Goal: Task Accomplishment & Management: Manage account settings

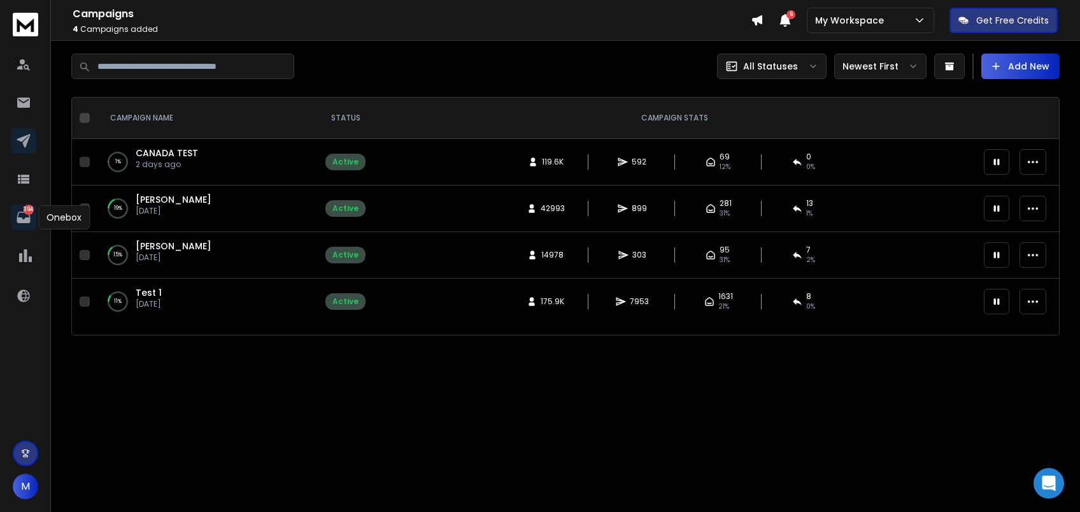
click at [11, 211] on link "394" at bounding box center [23, 216] width 25 height 25
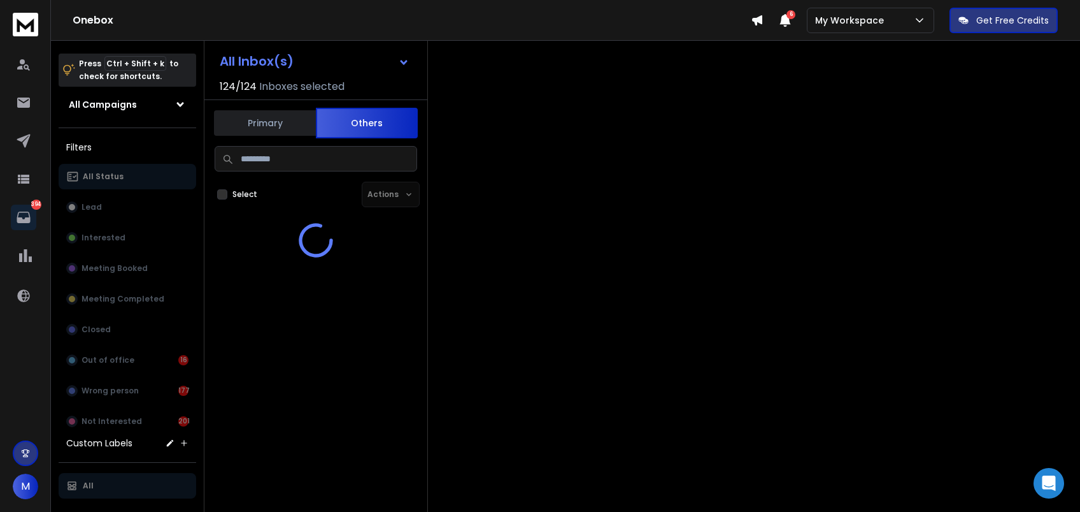
click at [359, 127] on button "Others" at bounding box center [367, 123] width 102 height 31
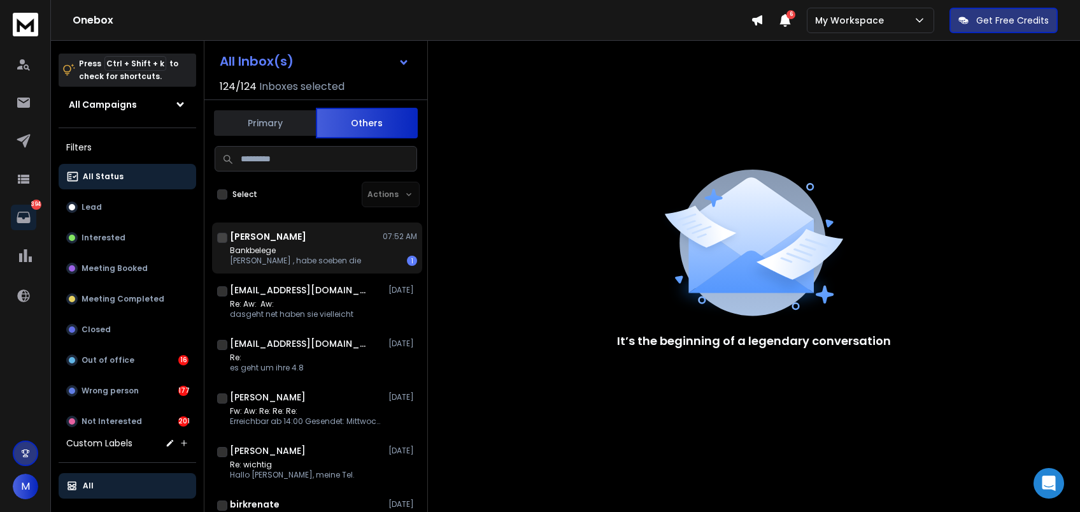
click at [316, 252] on p "Bankbelege" at bounding box center [295, 250] width 131 height 10
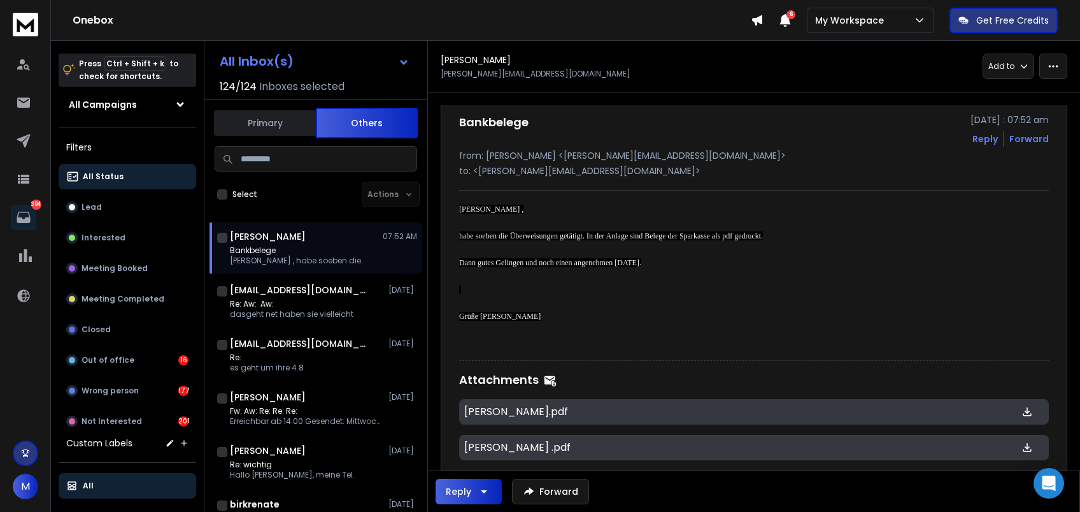
scroll to position [56, 0]
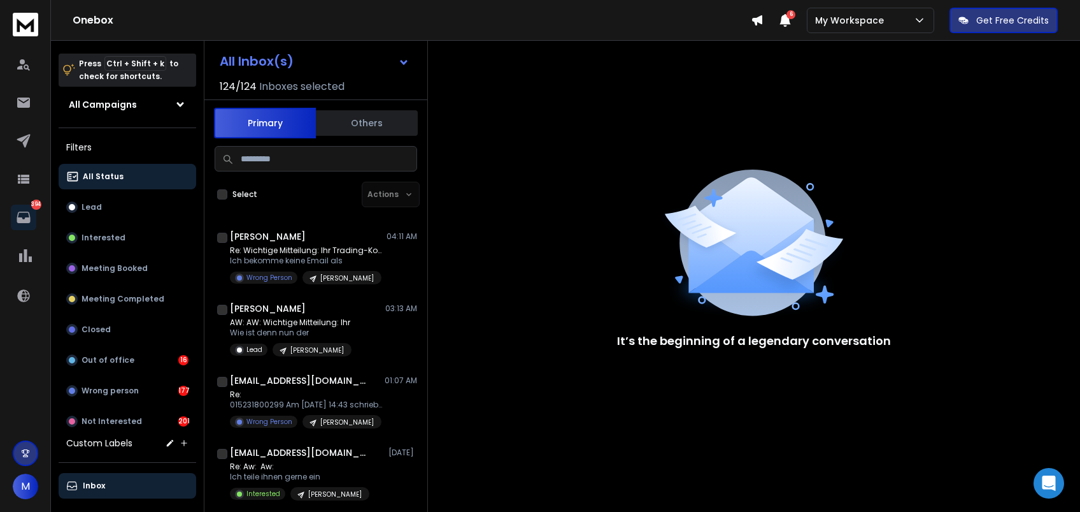
click at [380, 131] on button "Others" at bounding box center [367, 123] width 102 height 28
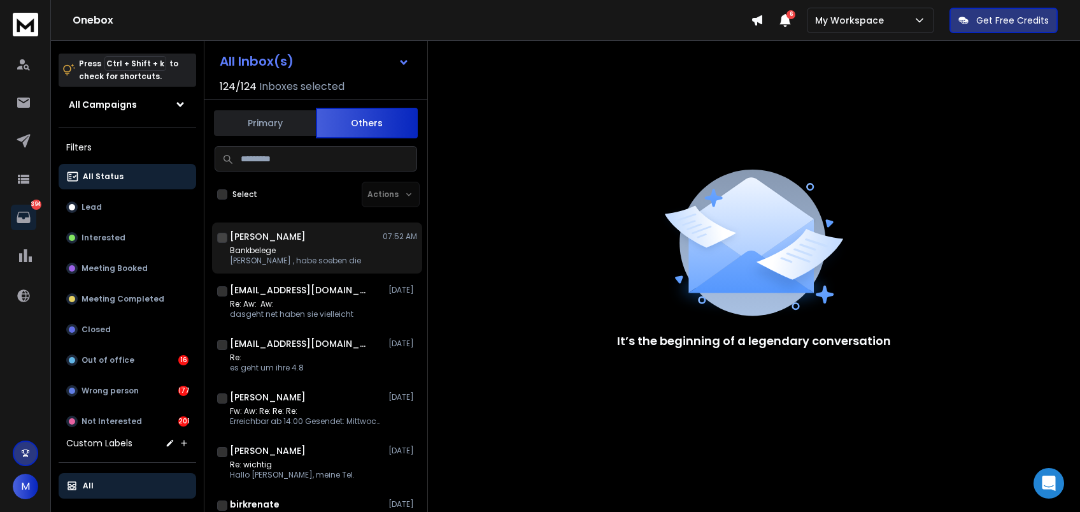
click at [295, 257] on p "[PERSON_NAME] , habe soeben die" at bounding box center [295, 260] width 131 height 10
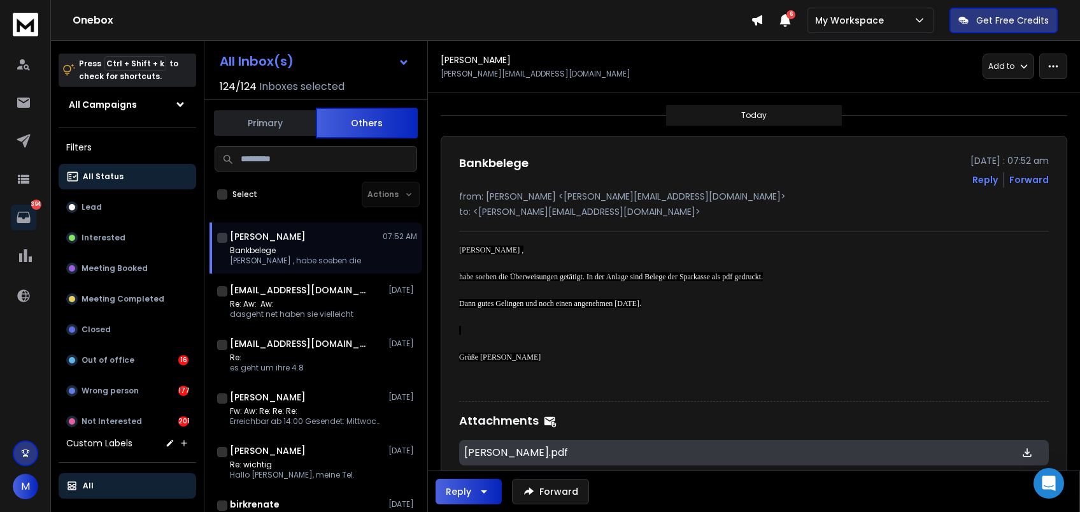
scroll to position [100, 0]
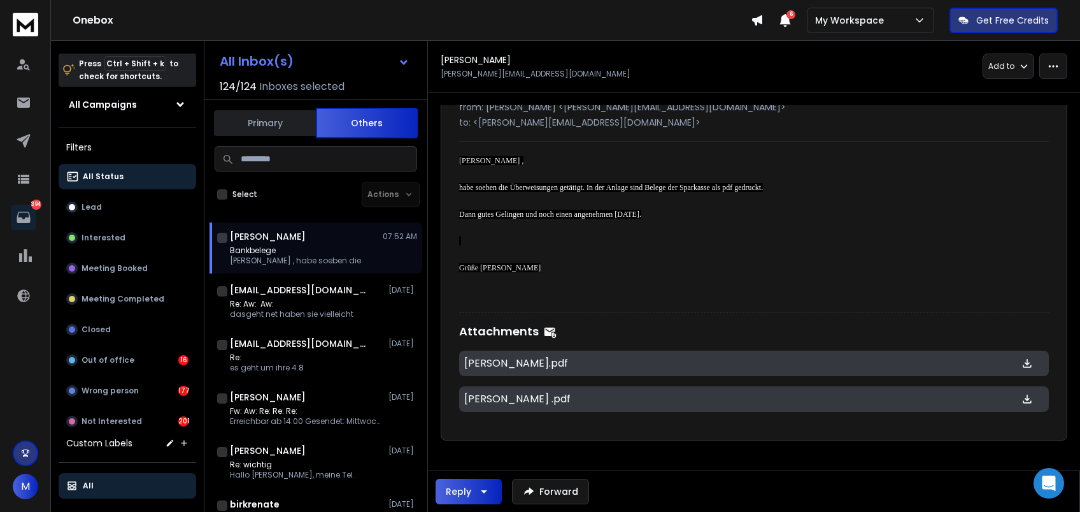
click at [605, 401] on div "[PERSON_NAME] .pdf" at bounding box center [607, 398] width 287 height 15
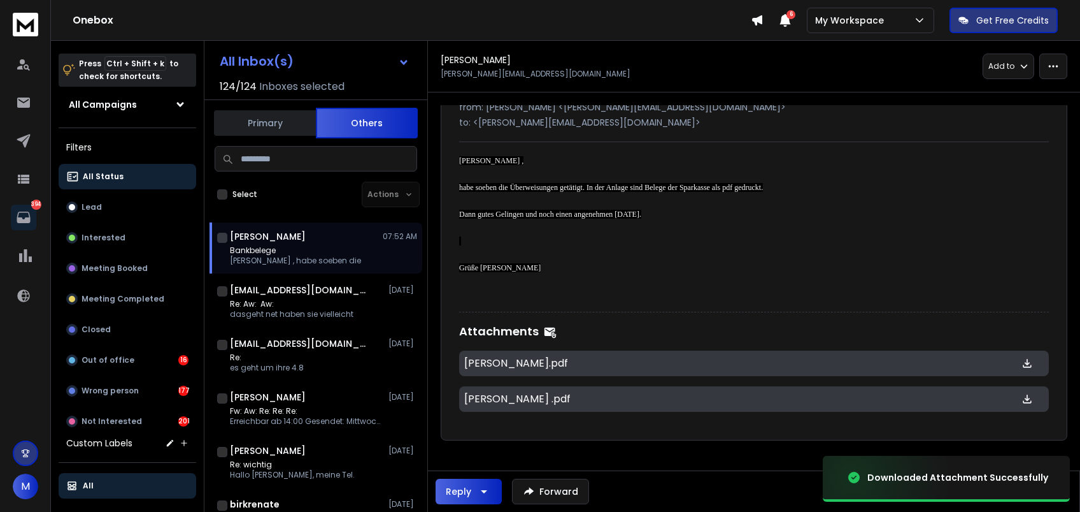
click at [535, 401] on div "[PERSON_NAME] .pdf" at bounding box center [607, 398] width 287 height 15
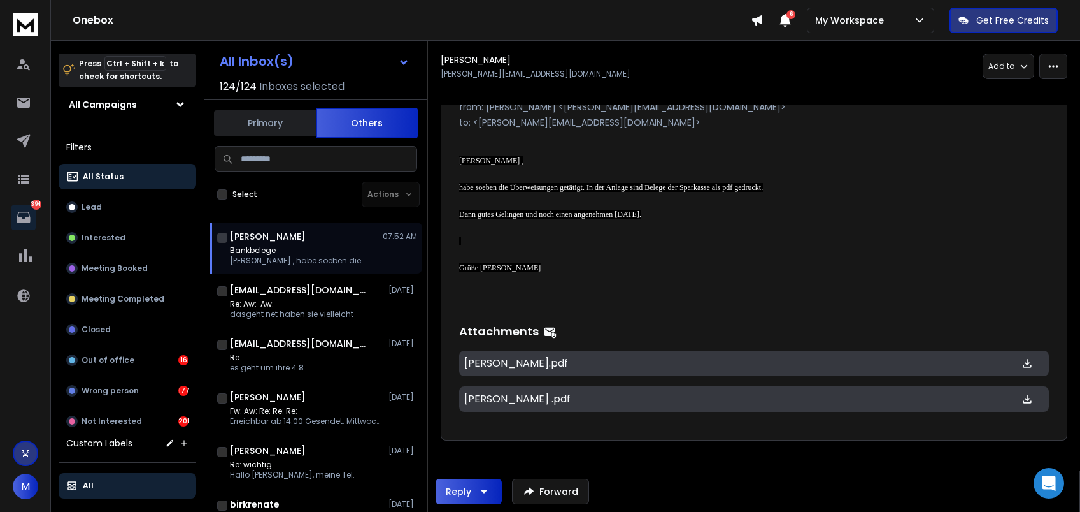
click at [499, 403] on div "[PERSON_NAME] .pdf" at bounding box center [607, 398] width 287 height 15
click at [494, 364] on div "[PERSON_NAME].pdf" at bounding box center [607, 362] width 287 height 15
click at [306, 134] on button "Primary" at bounding box center [265, 123] width 102 height 28
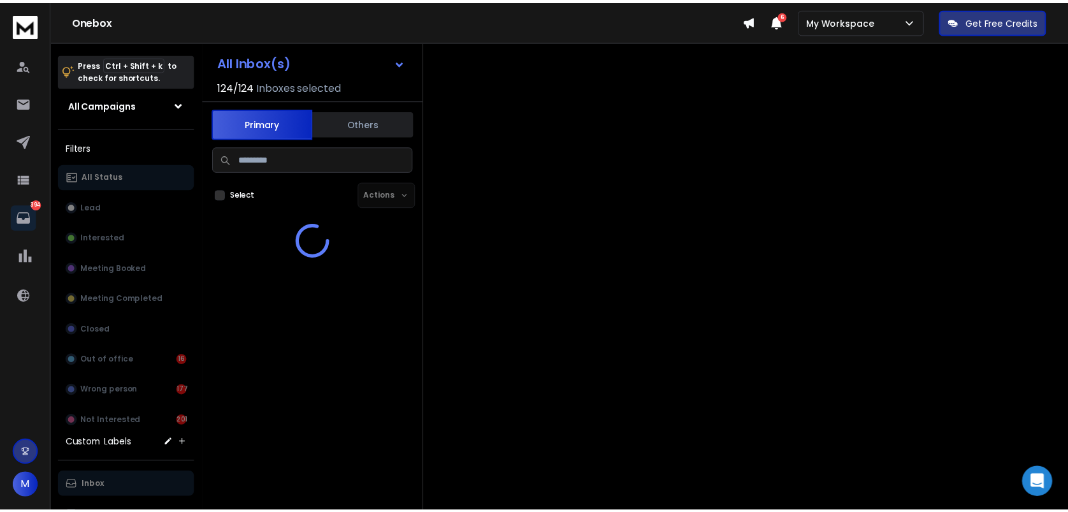
scroll to position [0, 0]
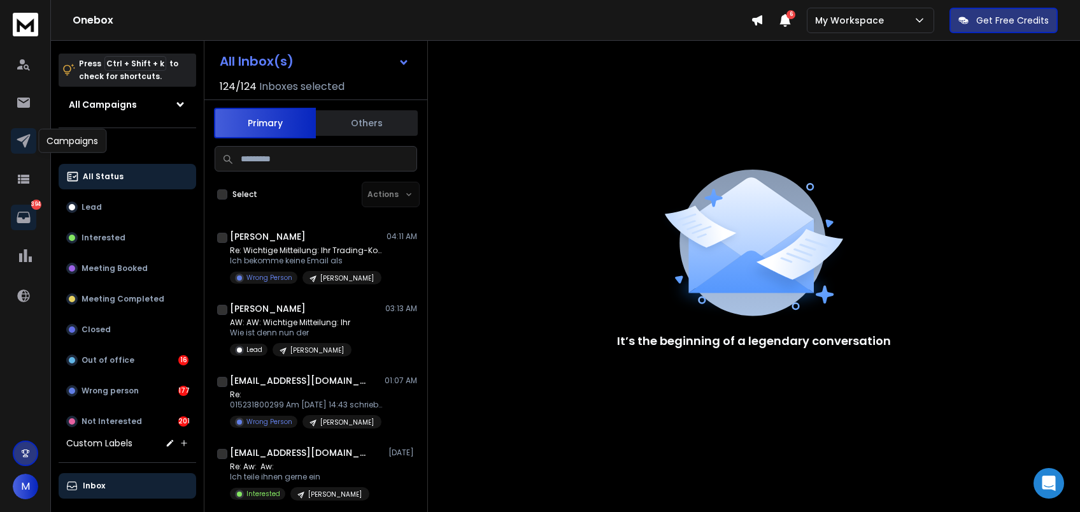
click at [20, 134] on icon at bounding box center [23, 140] width 15 height 15
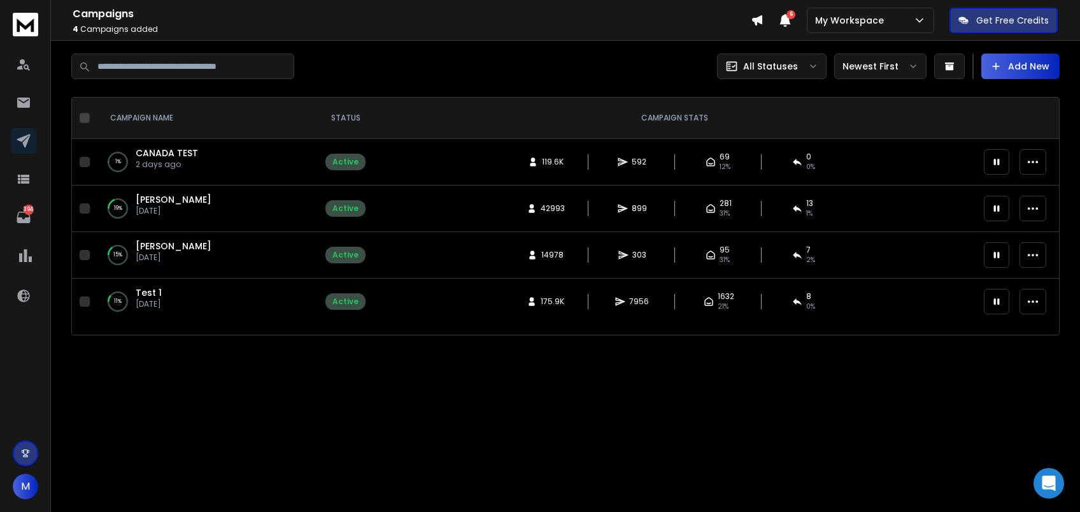
click at [148, 248] on span "[PERSON_NAME]" at bounding box center [174, 246] width 76 height 13
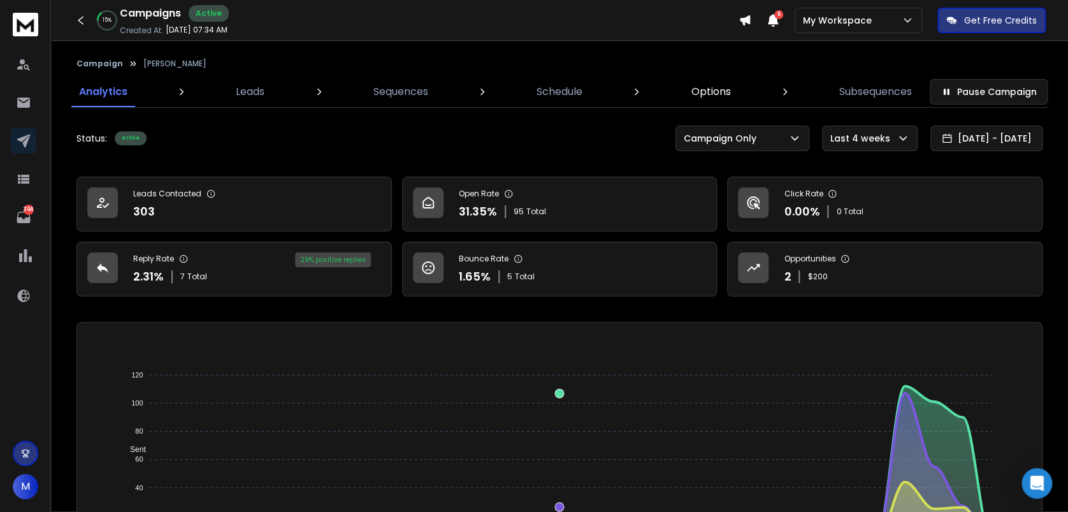
click at [732, 96] on link "Options" at bounding box center [711, 91] width 55 height 31
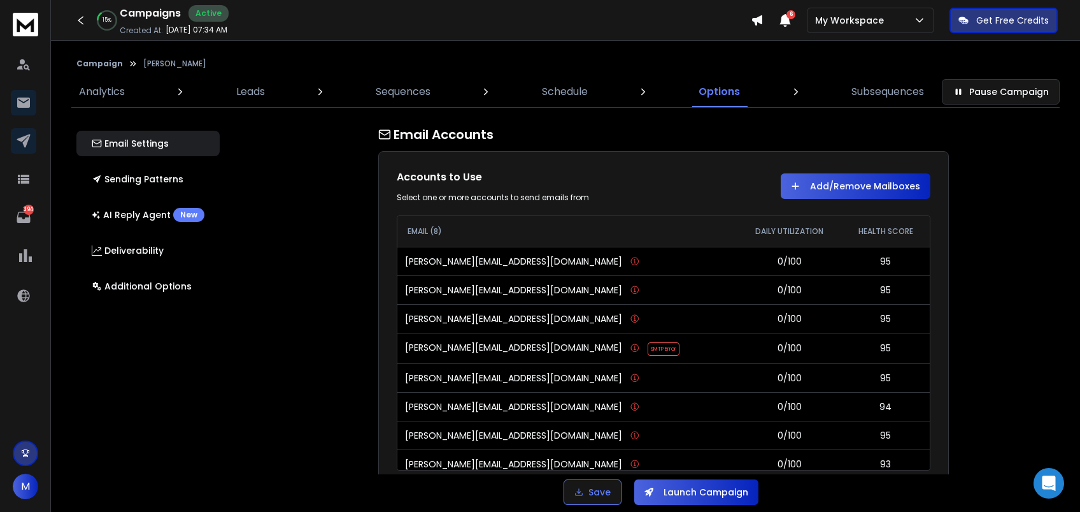
click at [26, 117] on div at bounding box center [25, 105] width 29 height 31
click at [27, 113] on link at bounding box center [23, 102] width 25 height 25
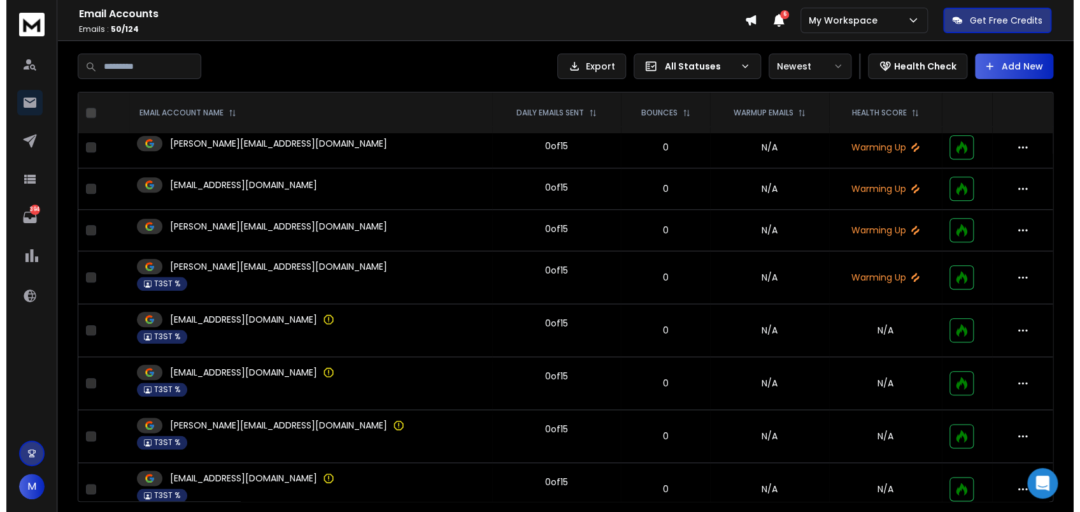
scroll to position [685, 0]
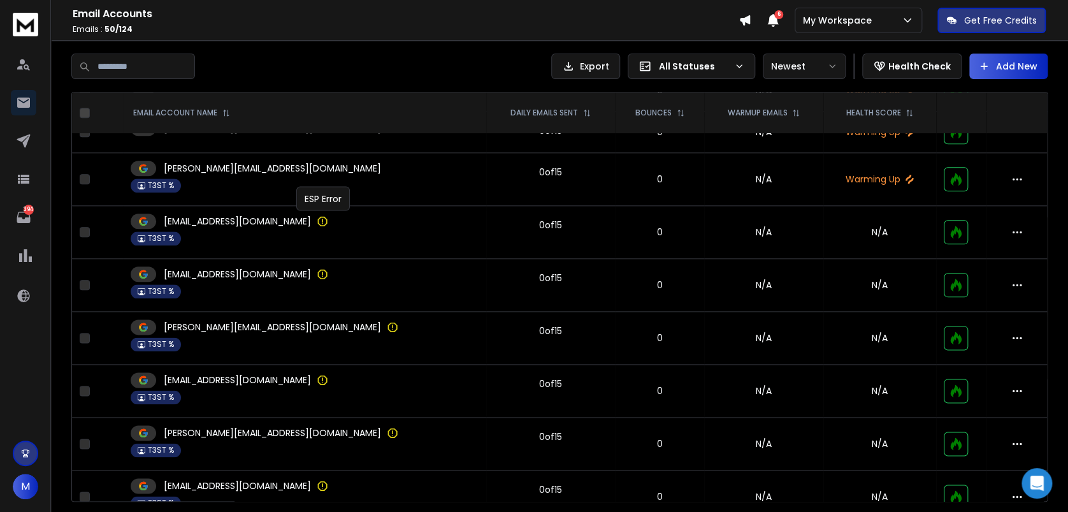
click at [321, 217] on icon at bounding box center [322, 221] width 13 height 13
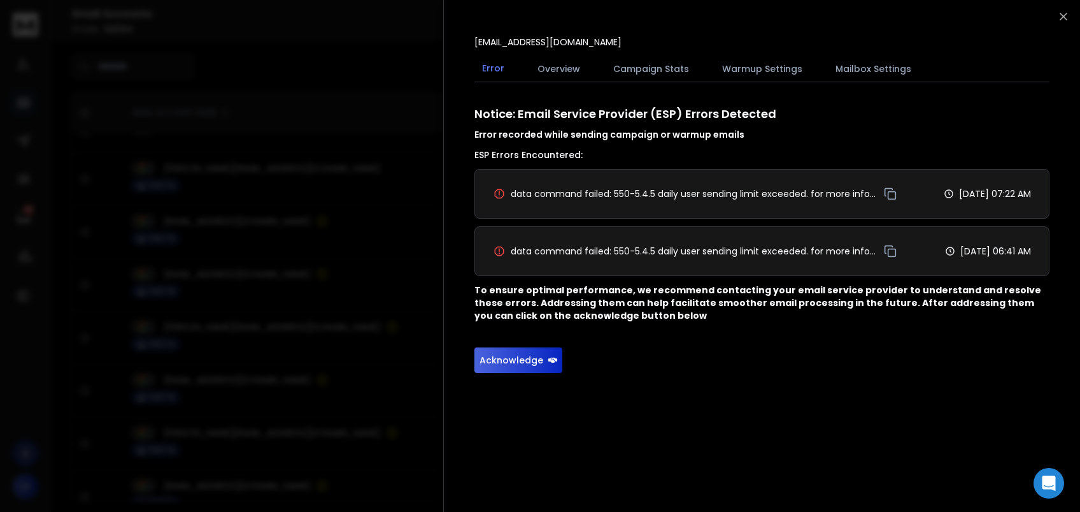
click at [530, 366] on button "Acknowledge" at bounding box center [519, 359] width 88 height 25
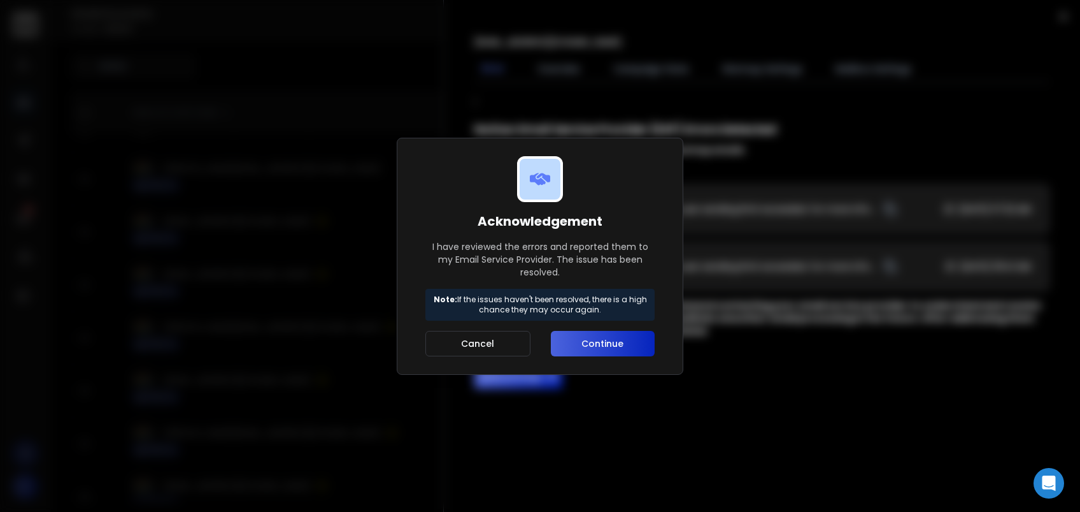
click at [603, 333] on button "Continue" at bounding box center [603, 343] width 104 height 25
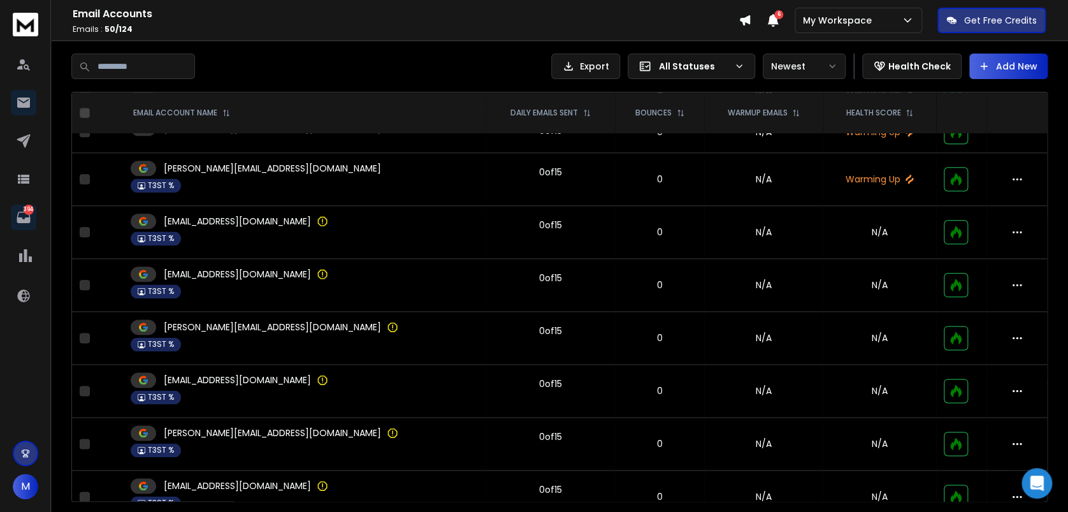
click at [29, 212] on div "394" at bounding box center [25, 219] width 29 height 31
click at [27, 208] on p "394" at bounding box center [29, 209] width 10 height 10
click at [27, 208] on link "394" at bounding box center [23, 216] width 25 height 25
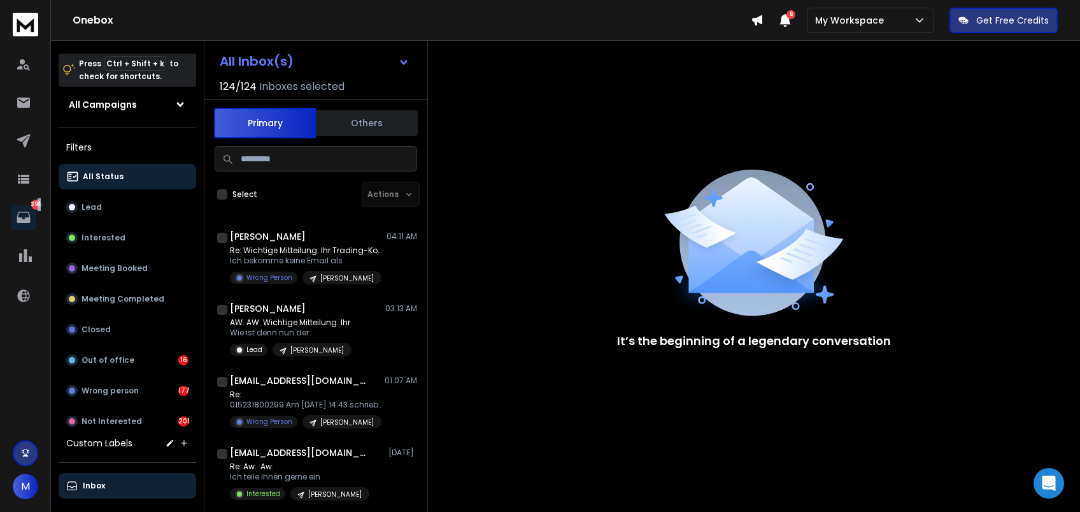
click at [365, 129] on button "Others" at bounding box center [367, 123] width 102 height 28
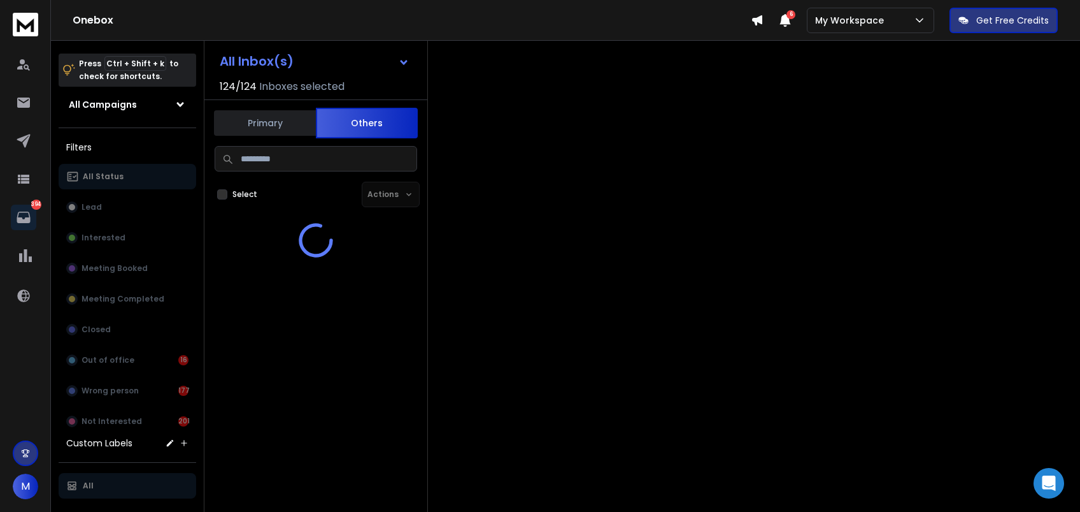
click at [375, 122] on button "Others" at bounding box center [367, 123] width 102 height 31
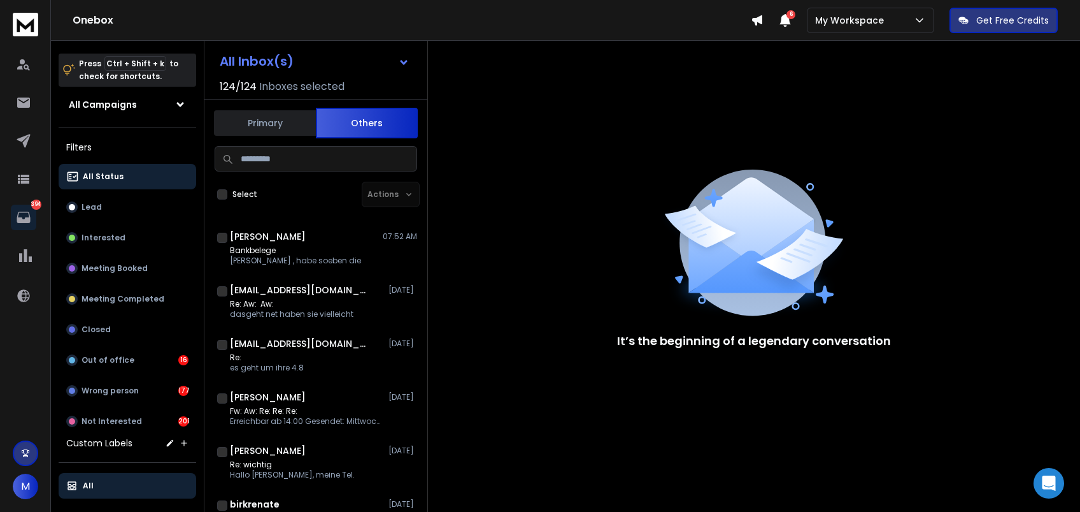
click at [268, 108] on div "All Inbox(s) 124 / 124 Inboxes selected Primary Others Select Actions Gerhard W…" at bounding box center [315, 297] width 223 height 512
drag, startPoint x: 269, startPoint y: 153, endPoint x: 266, endPoint y: 145, distance: 8.3
click at [266, 146] on input at bounding box center [316, 158] width 203 height 25
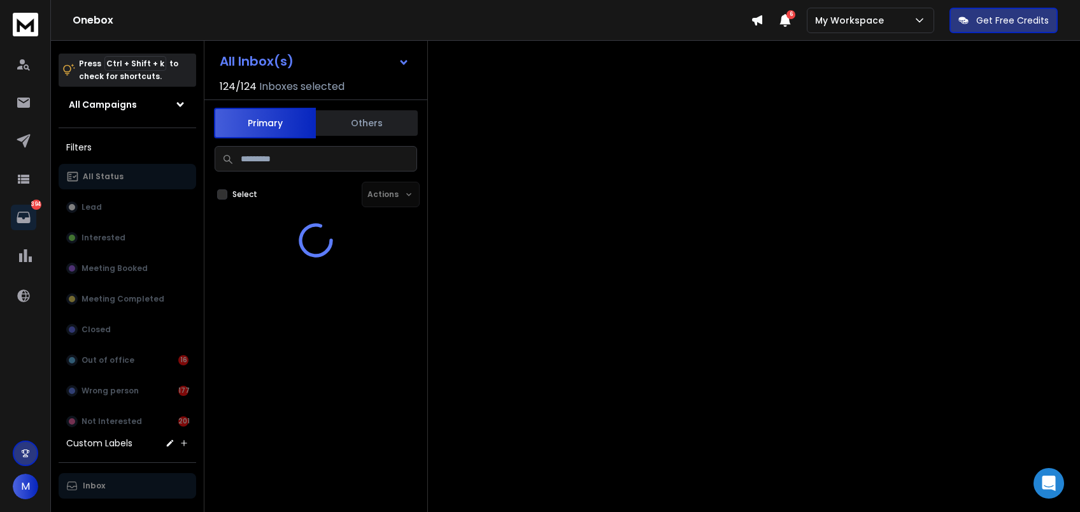
click at [265, 135] on button "Primary" at bounding box center [265, 123] width 102 height 31
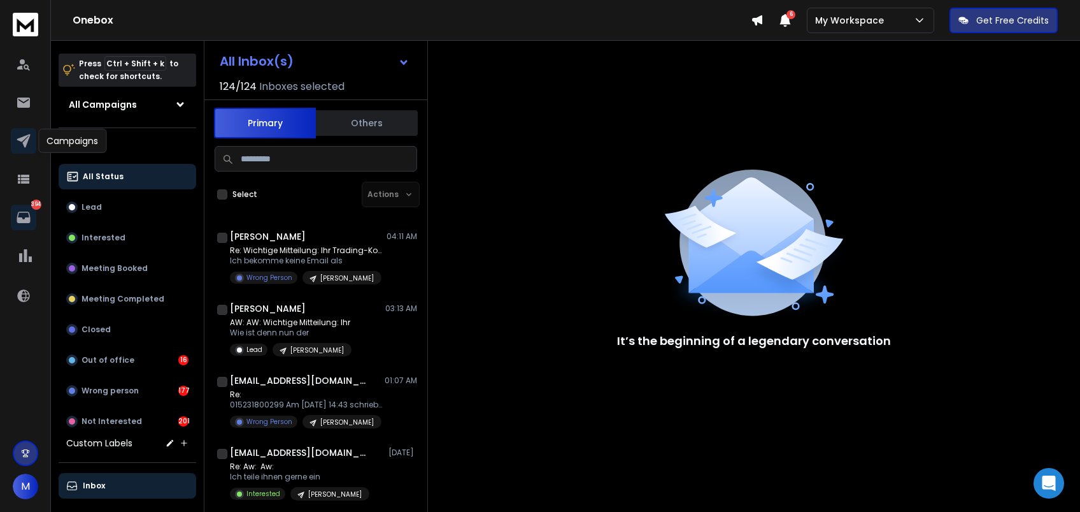
click at [17, 133] on icon at bounding box center [23, 140] width 15 height 15
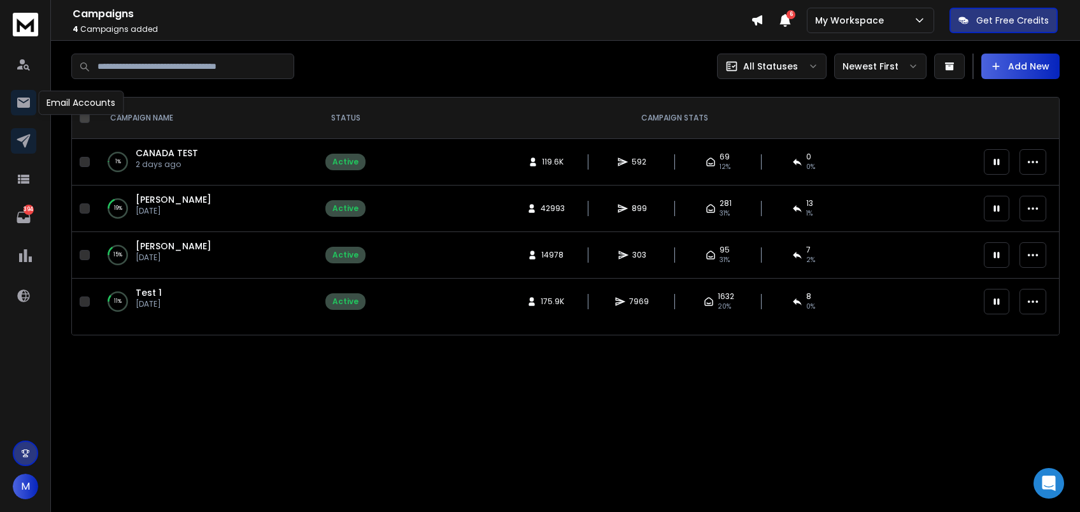
click at [16, 107] on icon at bounding box center [23, 102] width 15 height 15
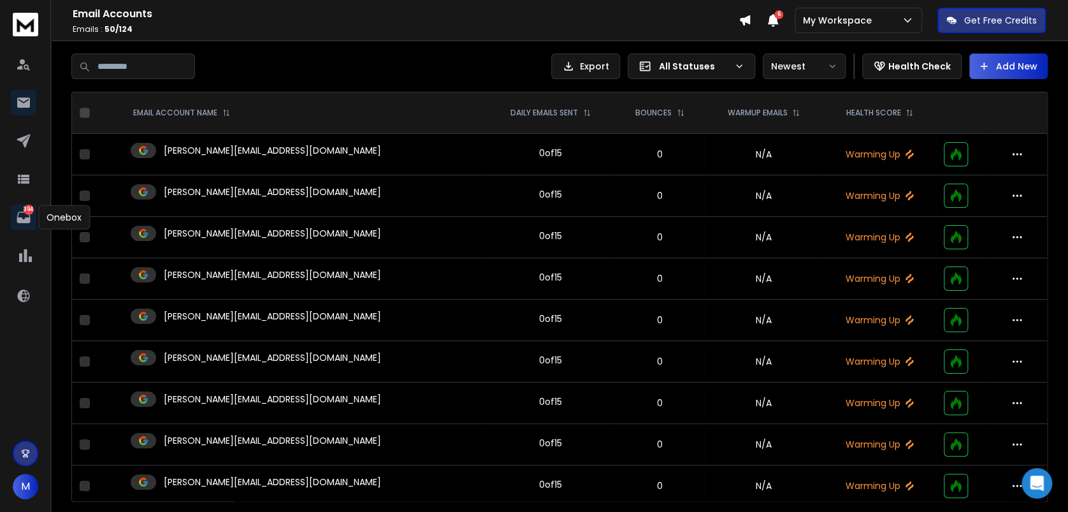
click at [18, 208] on link "394" at bounding box center [23, 216] width 25 height 25
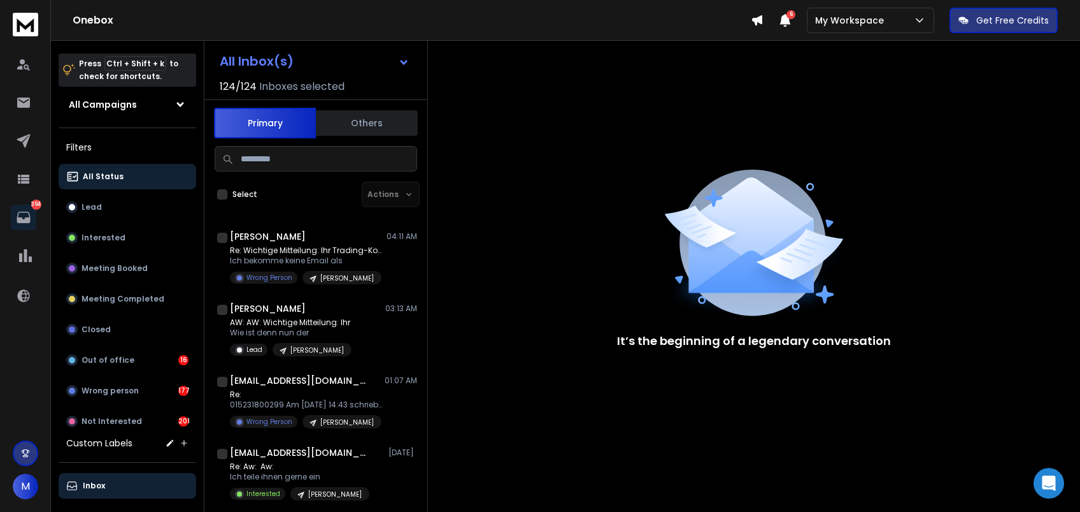
click at [336, 127] on button "Others" at bounding box center [367, 123] width 102 height 28
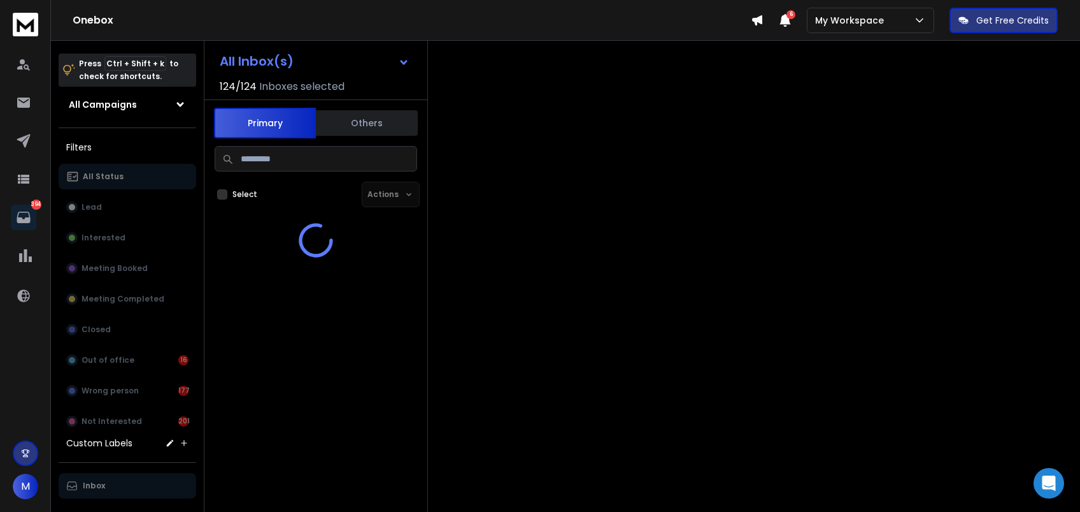
click at [271, 114] on button "Primary" at bounding box center [265, 123] width 102 height 31
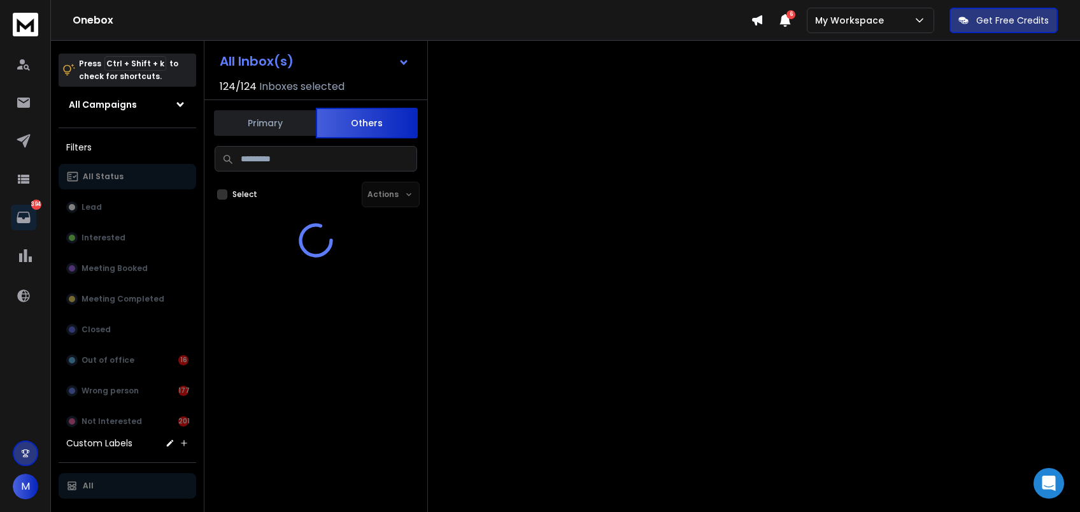
click at [377, 120] on button "Others" at bounding box center [367, 123] width 102 height 31
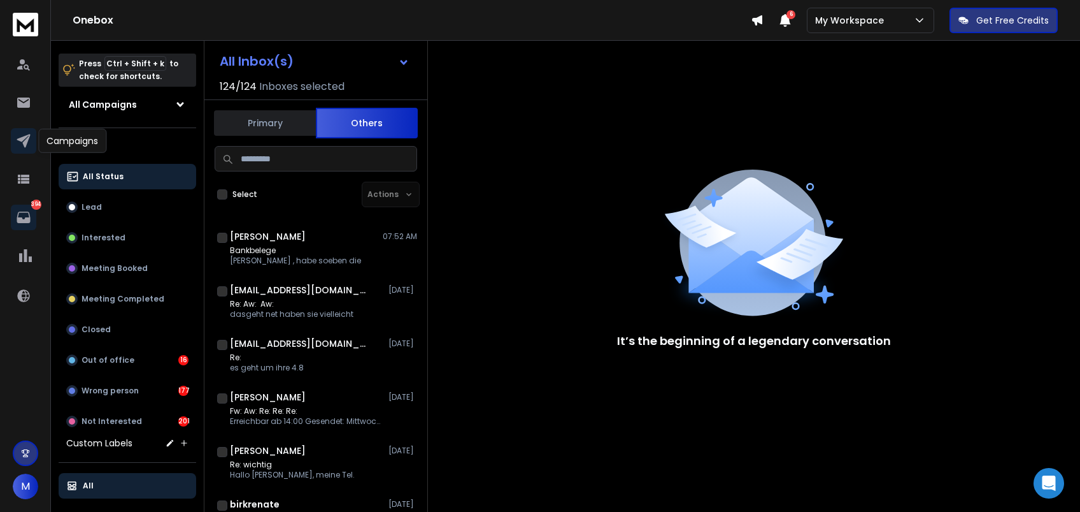
click at [21, 143] on icon at bounding box center [23, 140] width 15 height 15
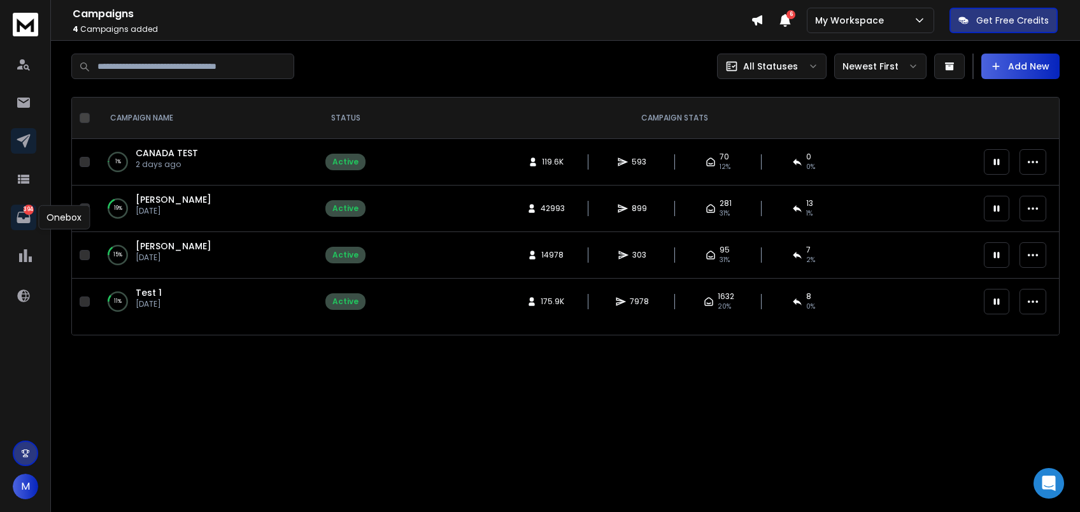
click at [29, 212] on p "394" at bounding box center [29, 209] width 10 height 10
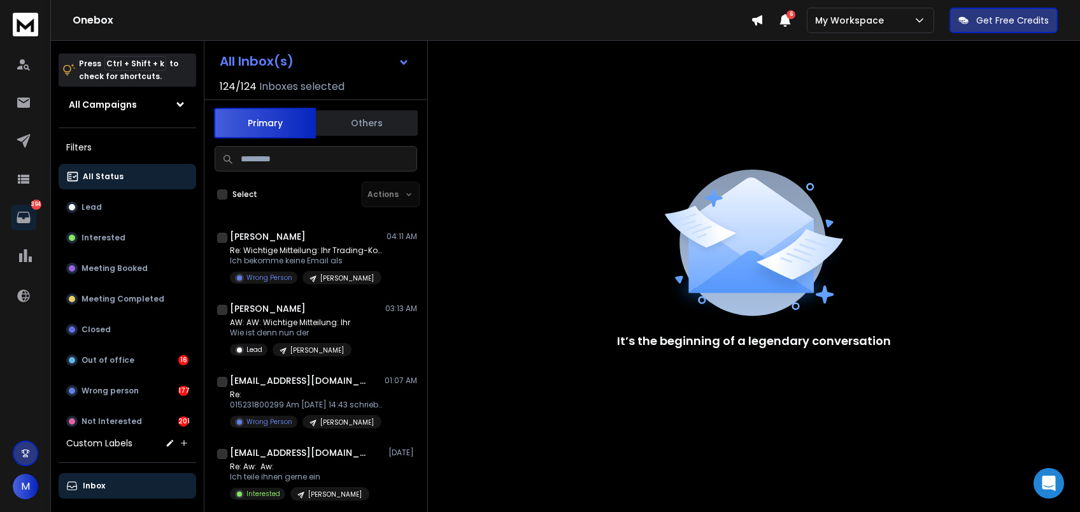
click at [347, 115] on button "Others" at bounding box center [367, 123] width 102 height 28
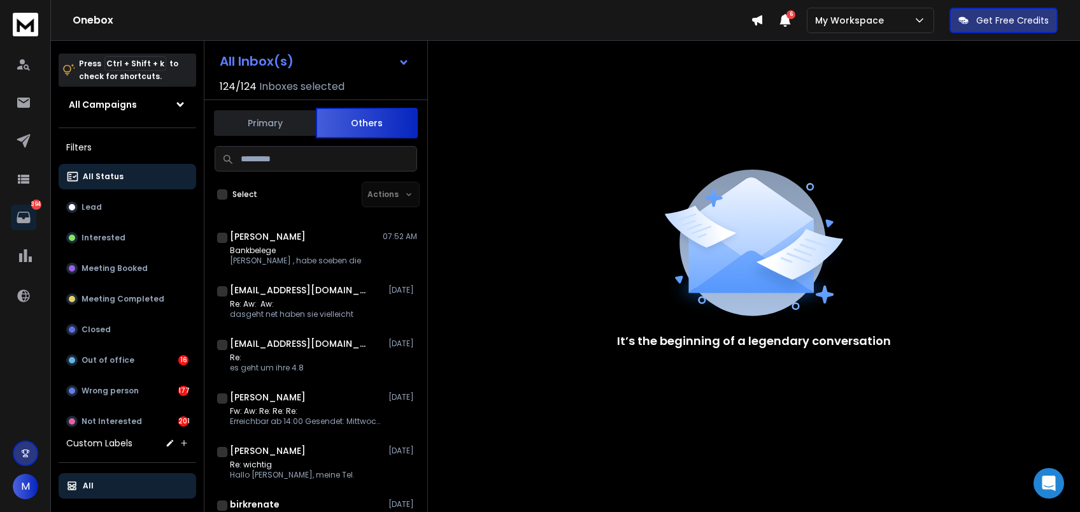
click at [281, 113] on button "Primary" at bounding box center [265, 123] width 102 height 28
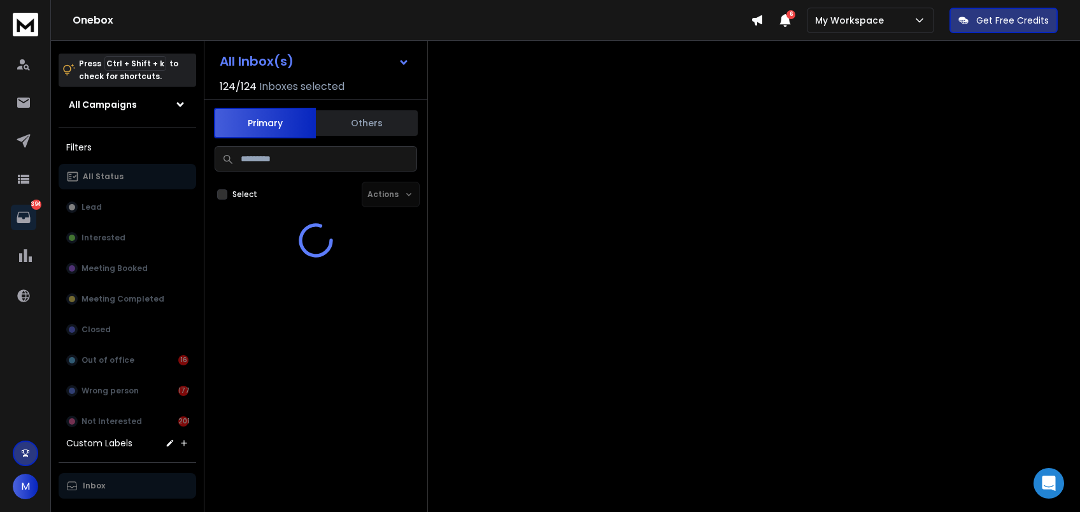
click at [281, 113] on button "Primary" at bounding box center [265, 123] width 102 height 31
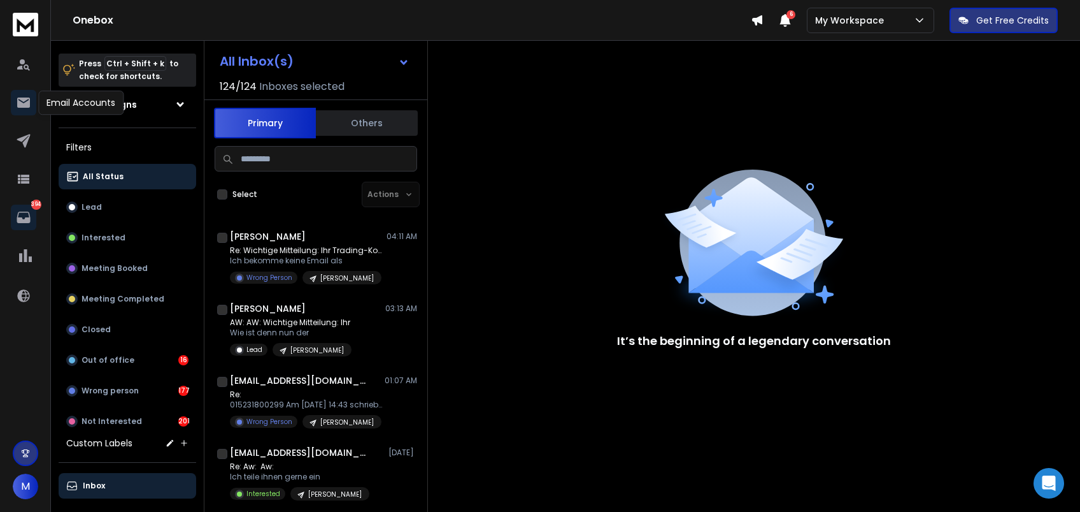
click at [21, 112] on link at bounding box center [23, 102] width 25 height 25
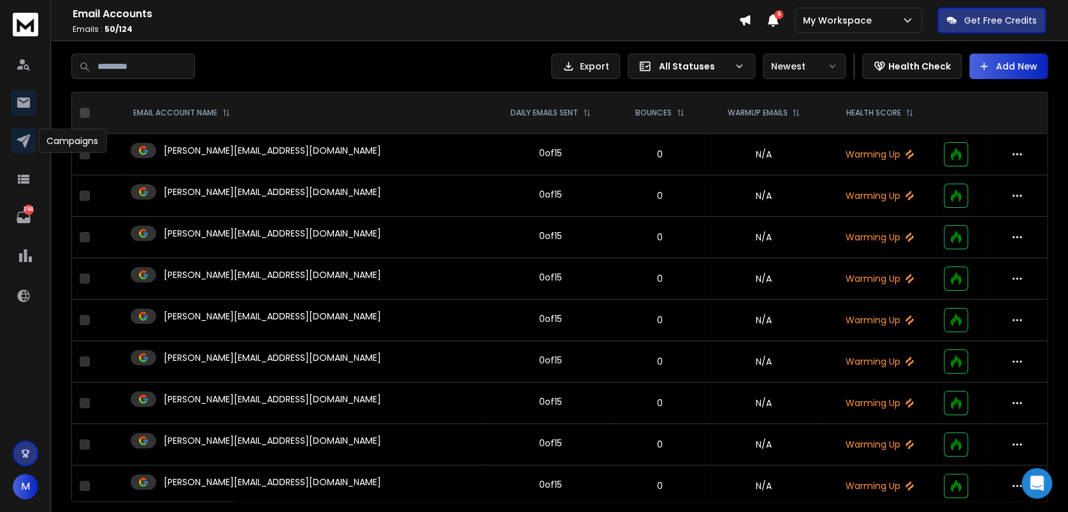
click at [28, 149] on link at bounding box center [23, 140] width 25 height 25
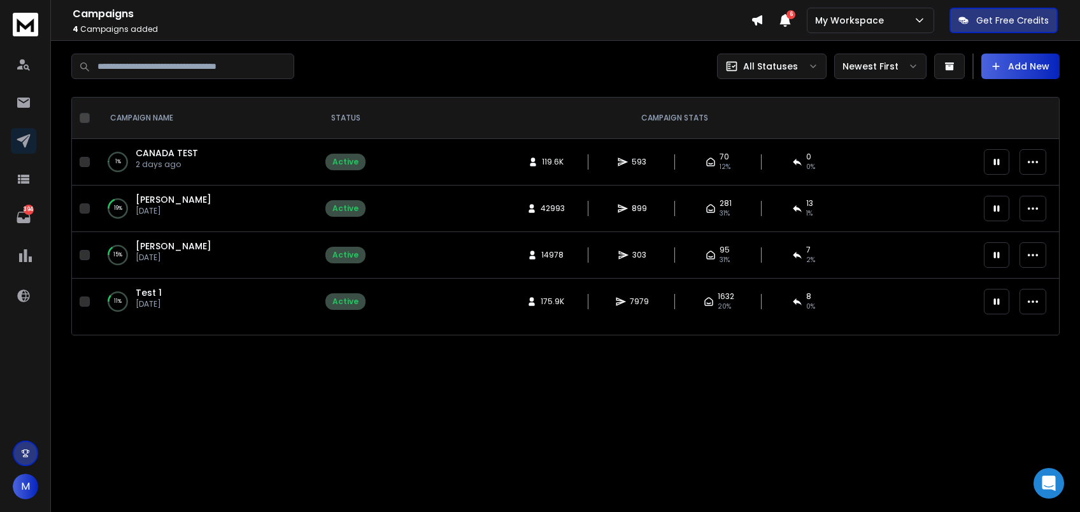
click at [97, 12] on h1 "Campaigns" at bounding box center [412, 13] width 678 height 15
click at [16, 224] on icon at bounding box center [23, 217] width 15 height 15
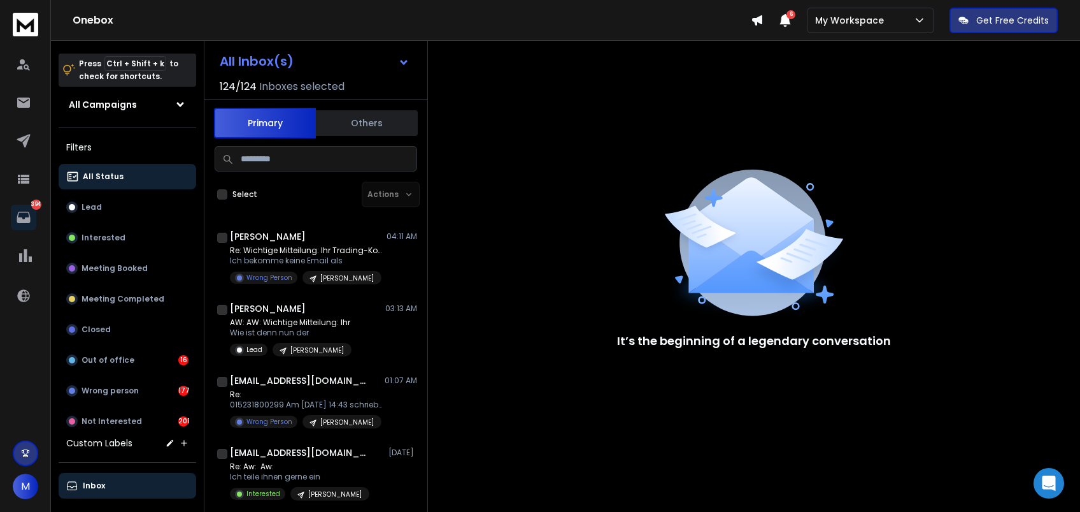
click at [383, 110] on button "Others" at bounding box center [367, 123] width 102 height 28
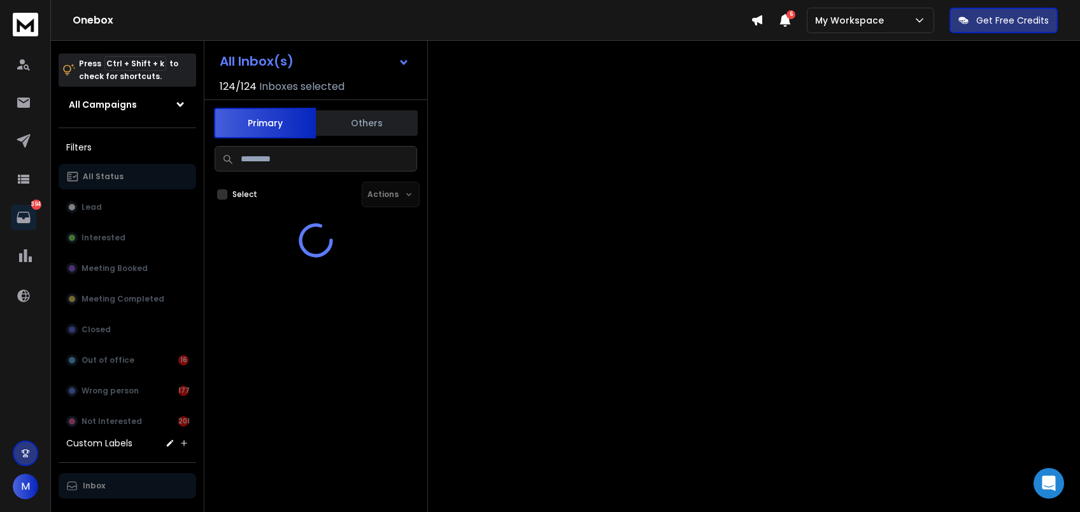
click at [244, 122] on button "Primary" at bounding box center [265, 123] width 102 height 31
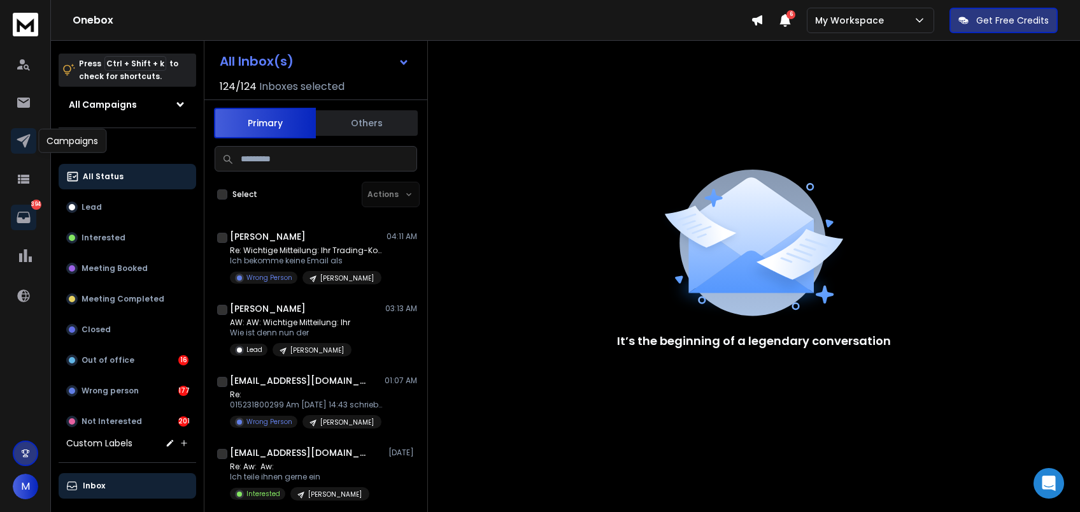
click at [25, 143] on icon at bounding box center [23, 140] width 13 height 13
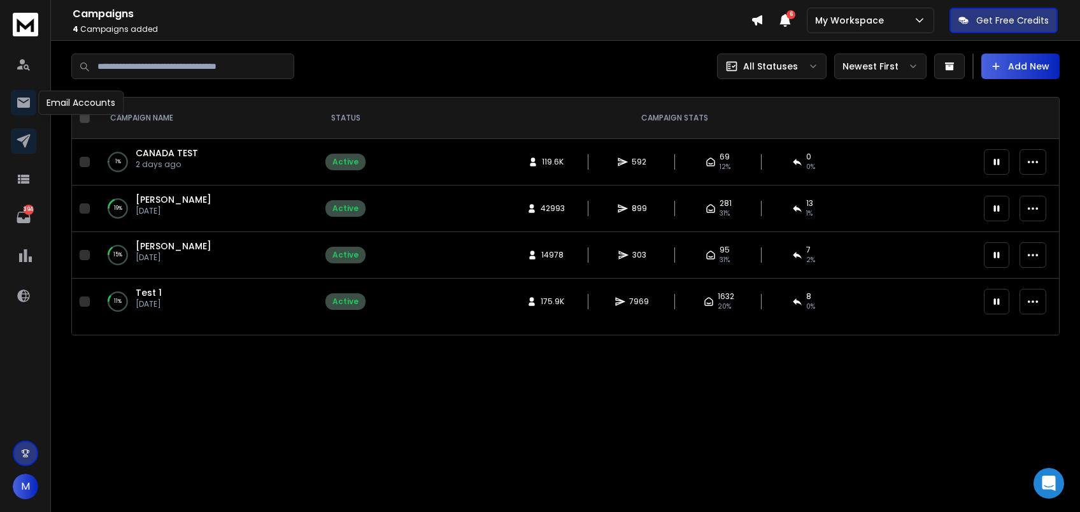
click at [20, 97] on icon at bounding box center [23, 102] width 15 height 15
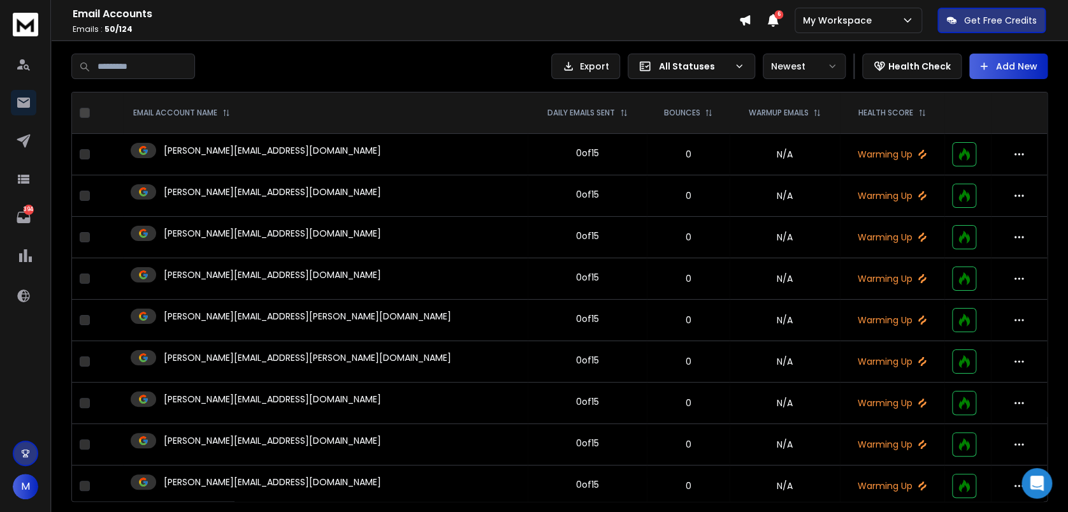
click at [137, 61] on input at bounding box center [133, 66] width 124 height 25
paste input "**********"
type input "**********"
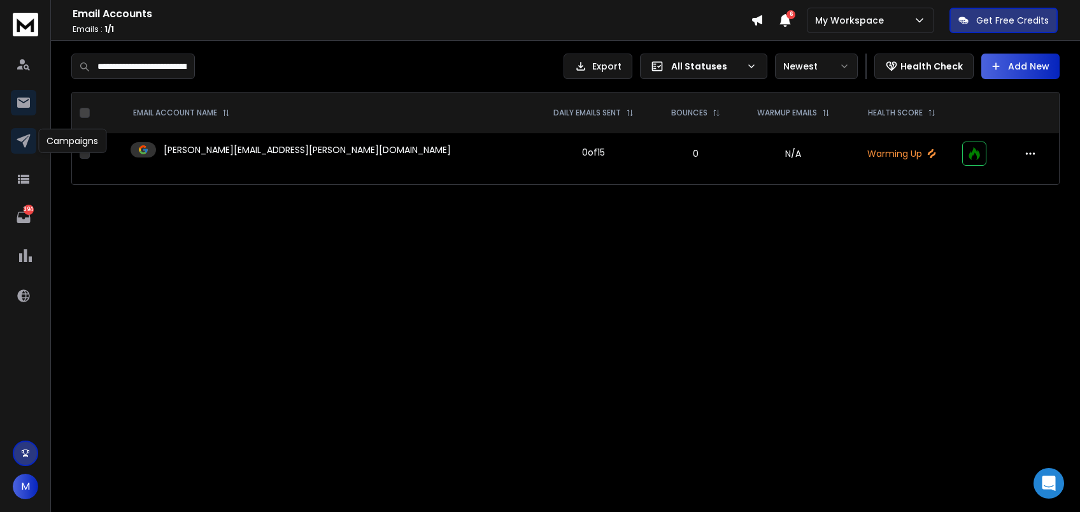
click at [24, 134] on icon at bounding box center [23, 140] width 15 height 15
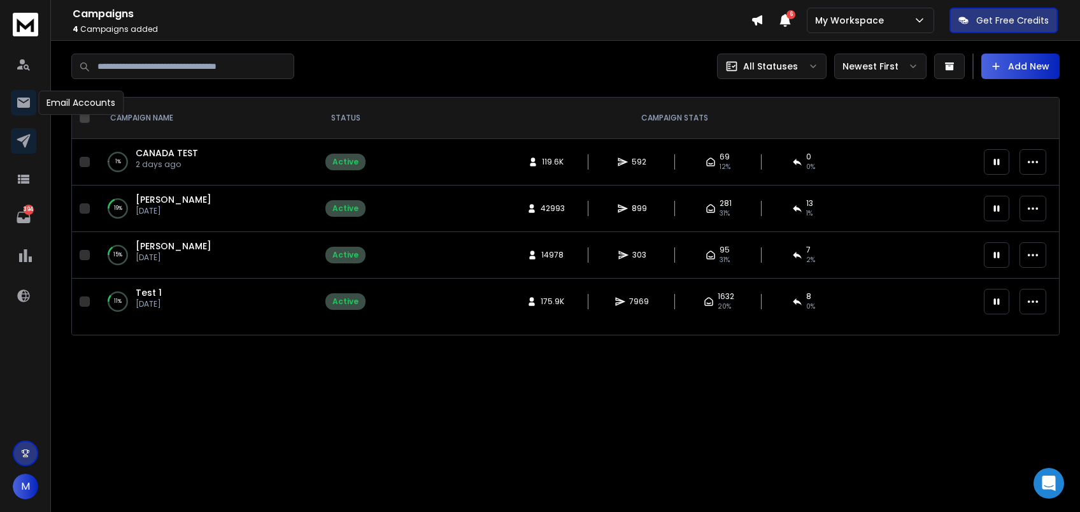
click at [21, 109] on icon at bounding box center [23, 102] width 15 height 15
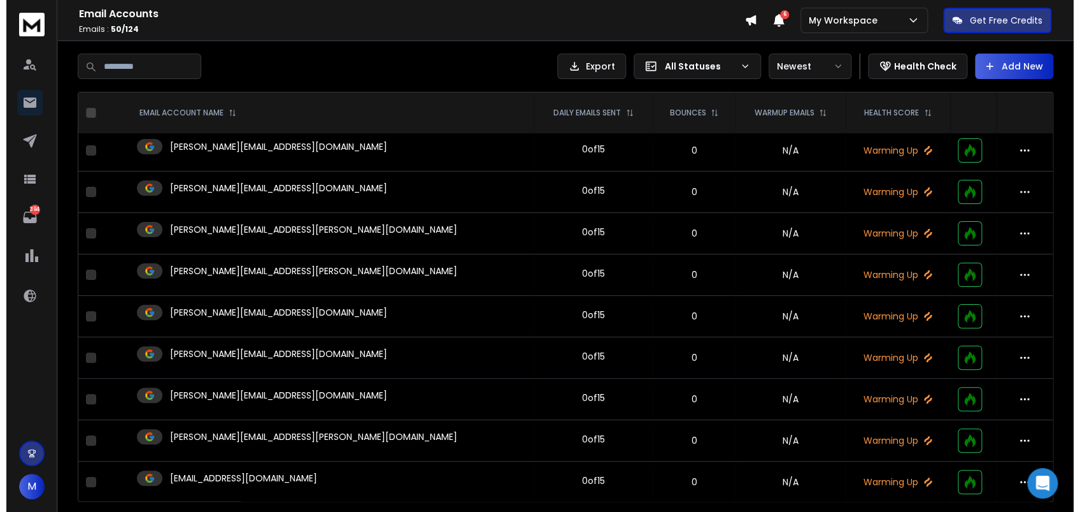
scroll to position [89, 0]
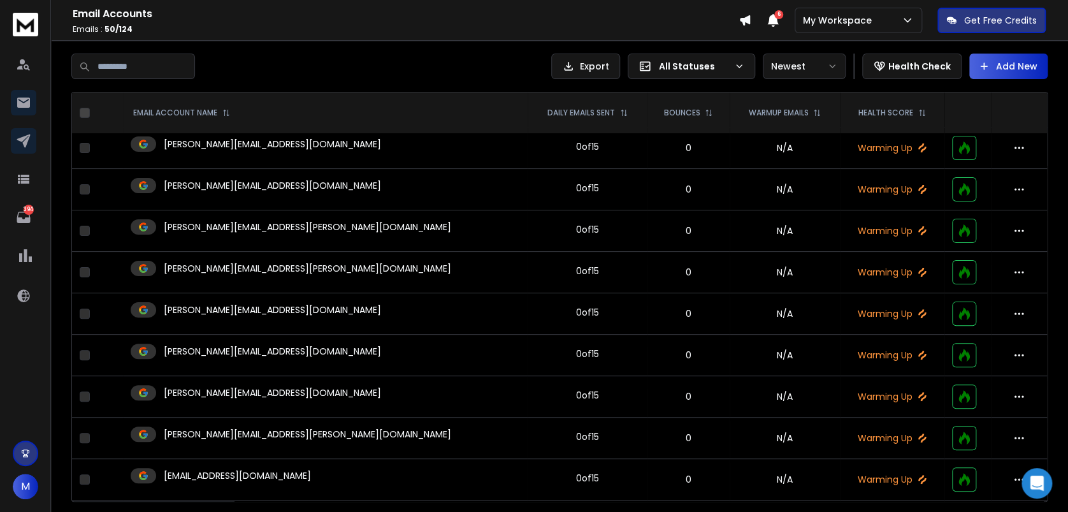
click at [26, 142] on icon at bounding box center [23, 140] width 13 height 13
